Goal: Task Accomplishment & Management: Use online tool/utility

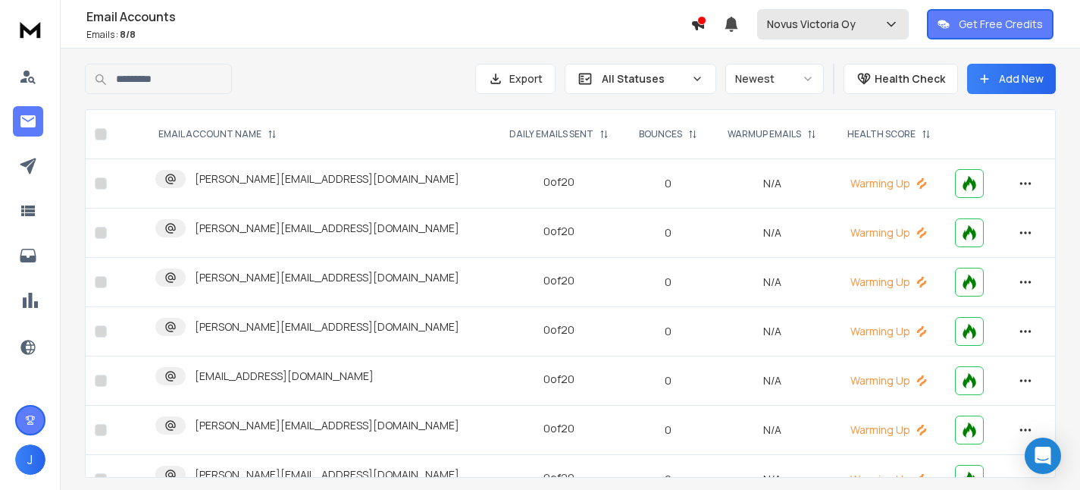
click at [831, 28] on p "Novus Victoria Oy" at bounding box center [814, 24] width 95 height 15
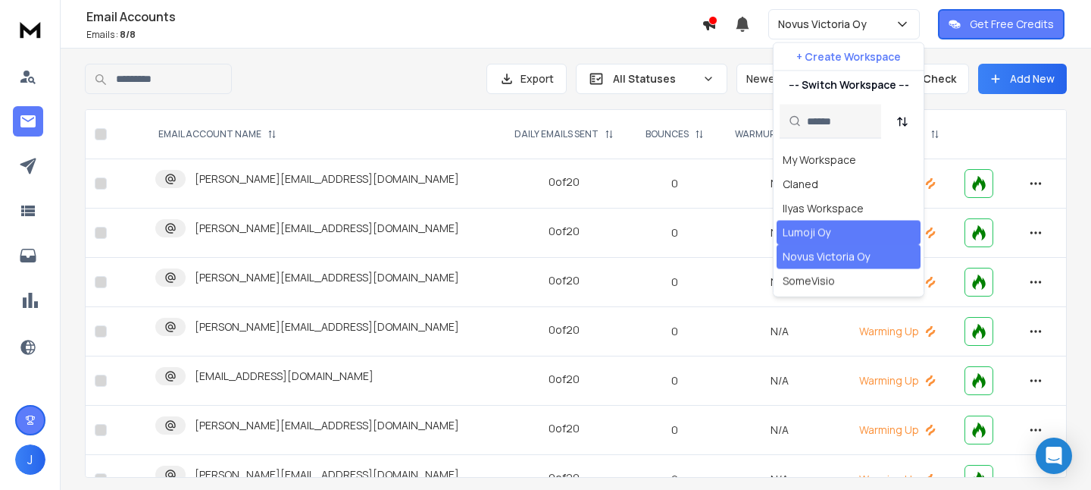
click at [825, 232] on div "Lumoji Oy" at bounding box center [807, 232] width 48 height 15
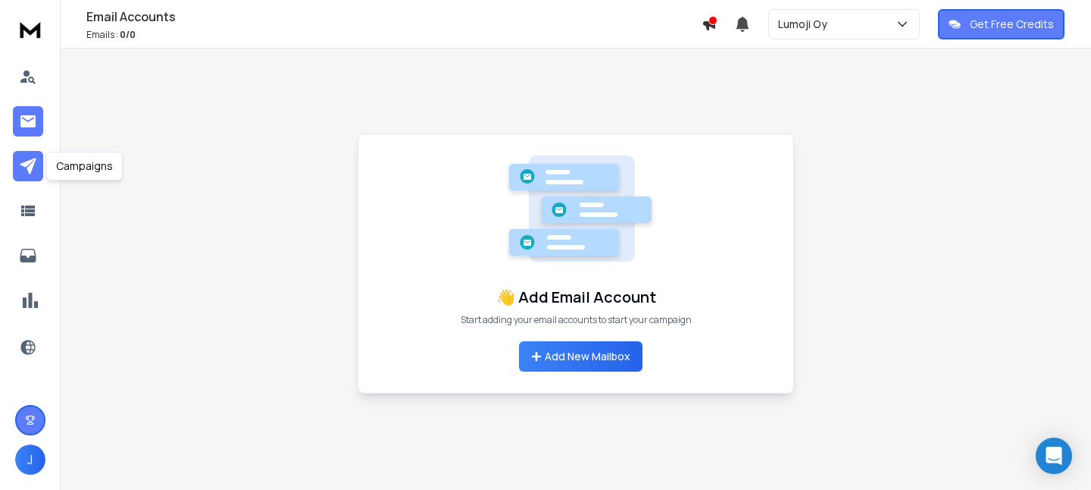
click at [27, 164] on icon at bounding box center [28, 166] width 16 height 16
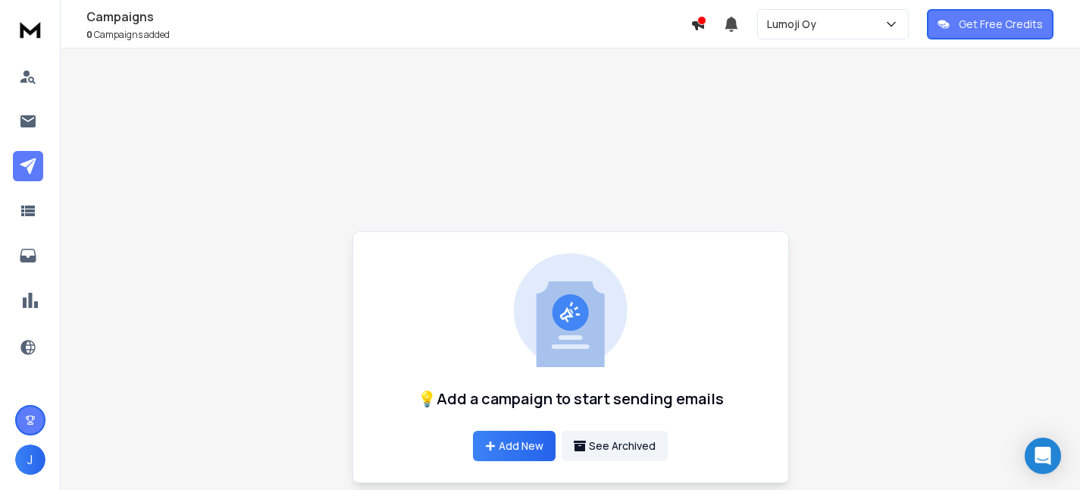
click at [862, 39] on div "Campaigns 0 Campaigns added Lumoji Oy Get Free Credits" at bounding box center [540, 24] width 1080 height 49
click at [872, 22] on div "Lumoji Oy" at bounding box center [833, 24] width 132 height 15
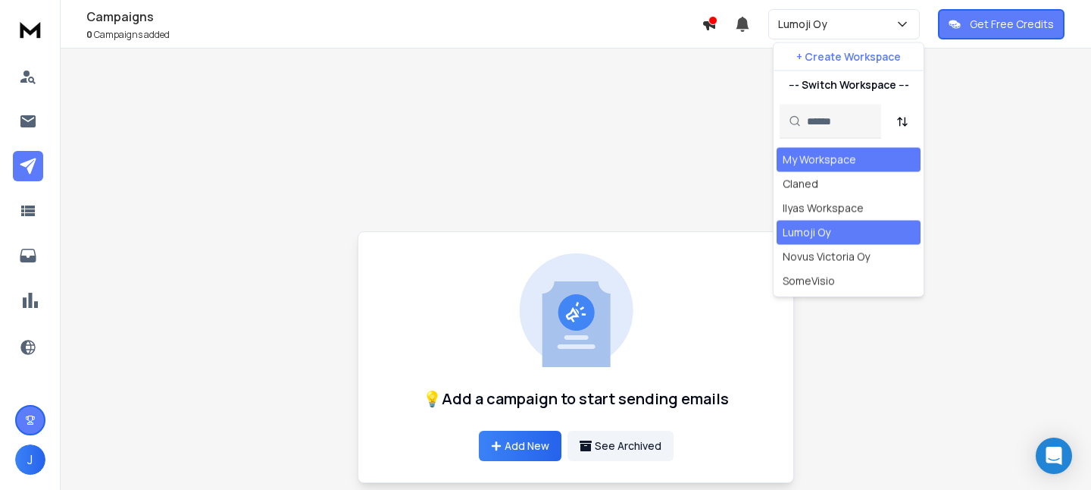
click at [821, 161] on div "My Workspace" at bounding box center [820, 159] width 74 height 15
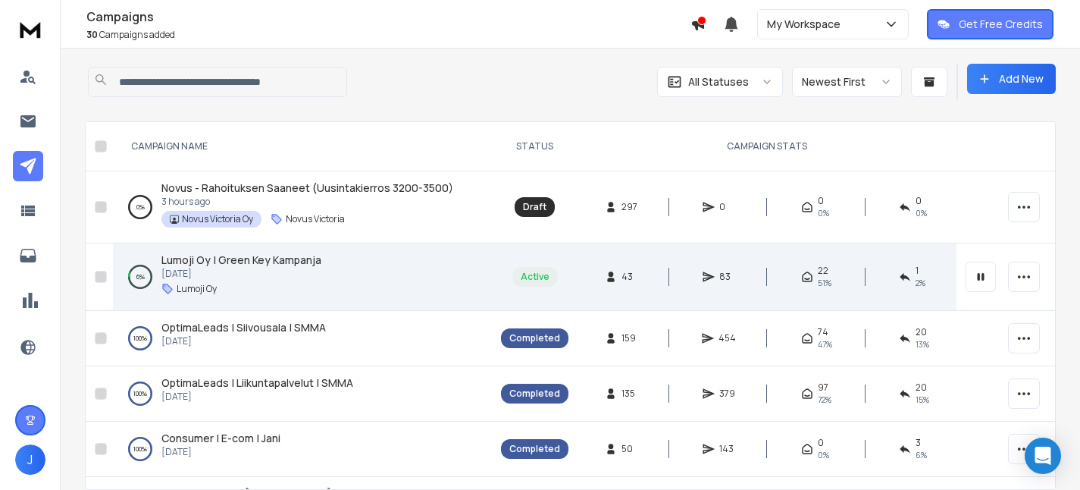
click at [410, 283] on div "6 % Lumoji Oy | Green Key Kampanja 6 days ago Lumoji Oy" at bounding box center [302, 276] width 349 height 49
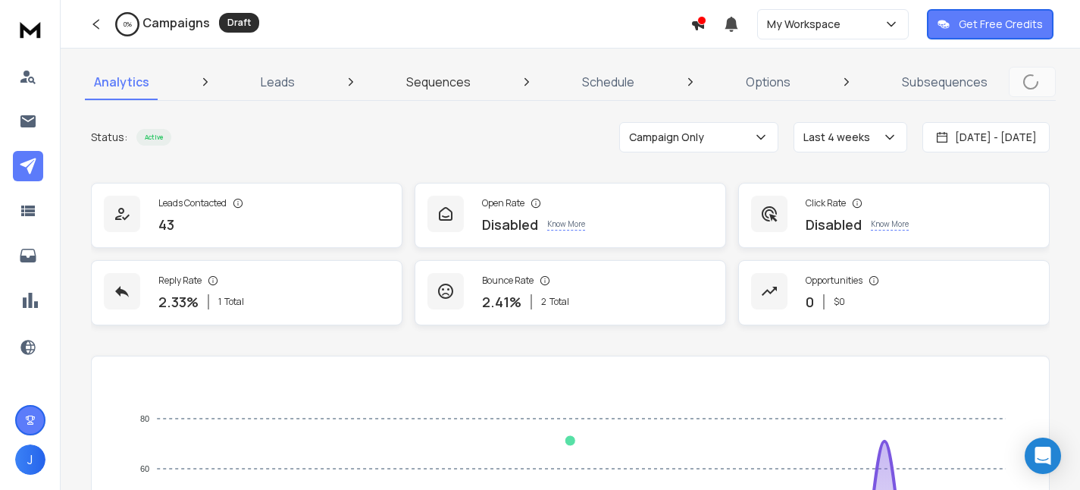
click at [430, 90] on p "Sequences" at bounding box center [438, 82] width 64 height 18
